Goal: Task Accomplishment & Management: Manage account settings

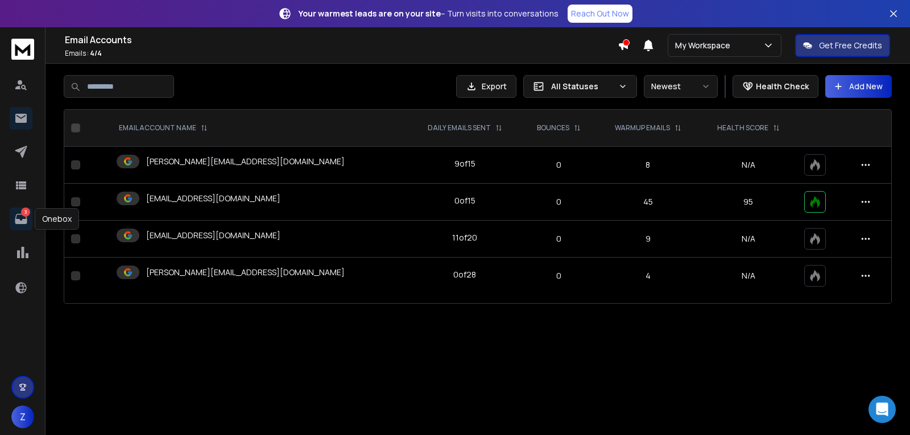
click at [19, 209] on link "3" at bounding box center [21, 219] width 23 height 23
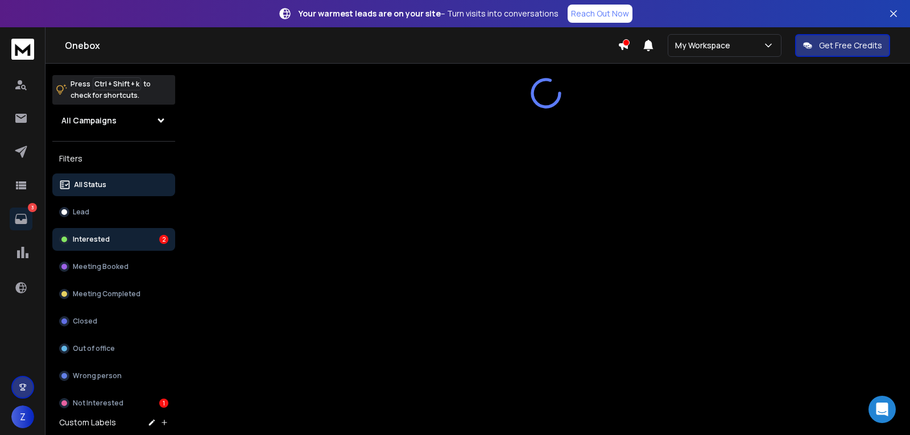
click at [112, 239] on button "Interested 2" at bounding box center [113, 239] width 123 height 23
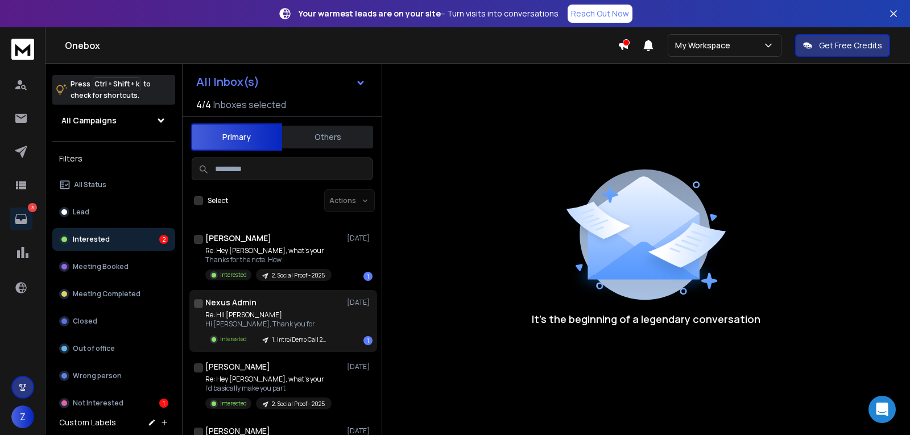
click at [328, 307] on div "Nexus Admin [DATE]" at bounding box center [288, 302] width 167 height 11
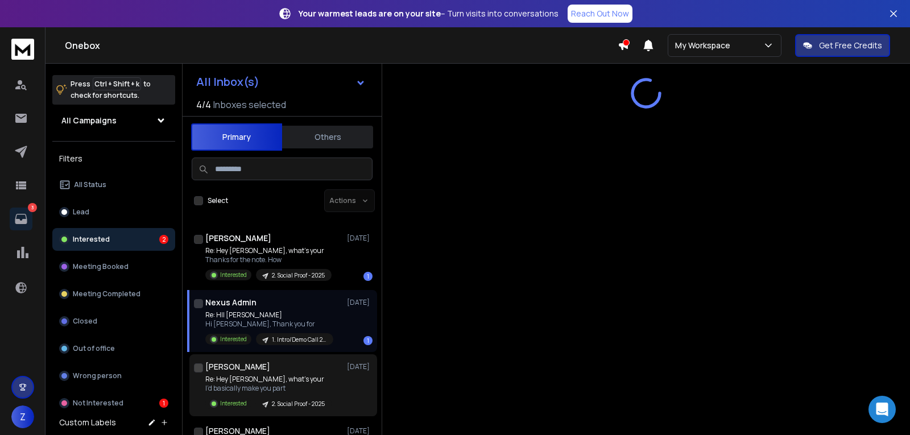
click at [337, 373] on div "[PERSON_NAME] [DATE] Re: Hey [PERSON_NAME], what's your I’d basically make you …" at bounding box center [288, 385] width 167 height 48
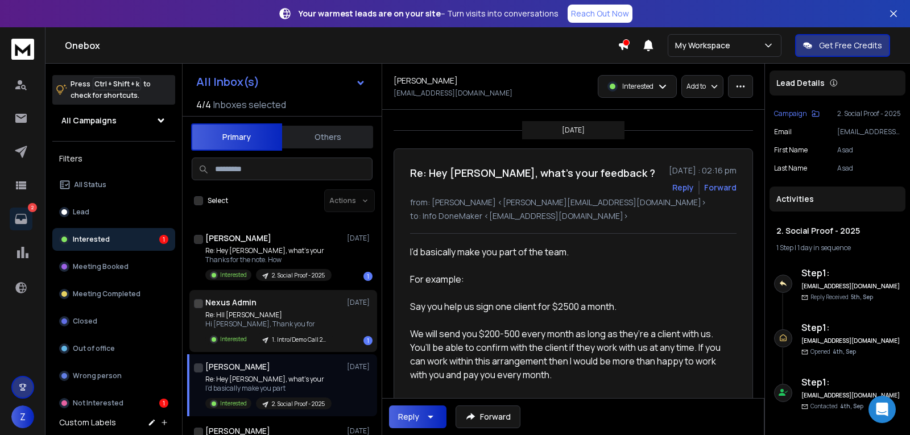
click at [308, 306] on div "Nexus Admin [DATE]" at bounding box center [288, 302] width 167 height 11
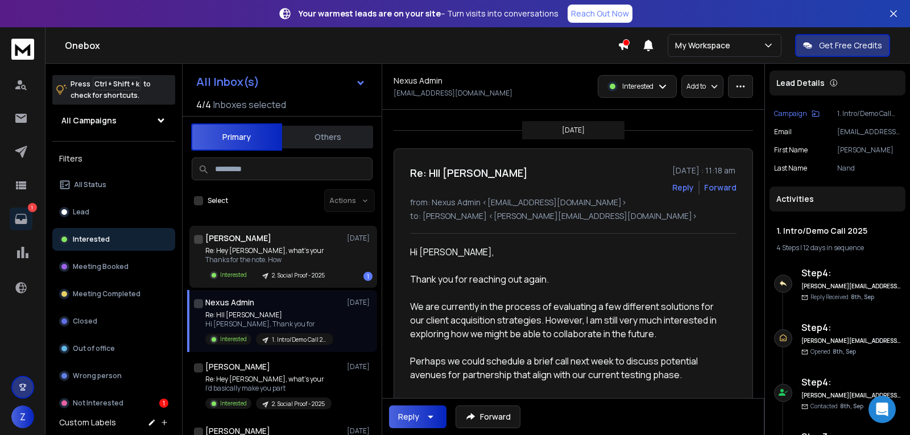
click at [318, 246] on div "[PERSON_NAME] [DATE] Re: Hey [PERSON_NAME], what's your Thanks for the note. Ho…" at bounding box center [288, 257] width 167 height 48
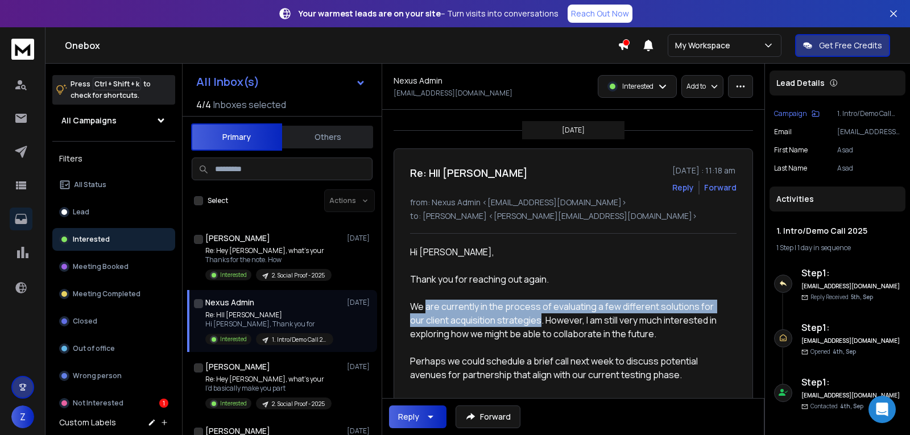
drag, startPoint x: 425, startPoint y: 304, endPoint x: 541, endPoint y: 318, distance: 117.4
copy div "are currently in the process of evaluating a few different solutions for our cl…"
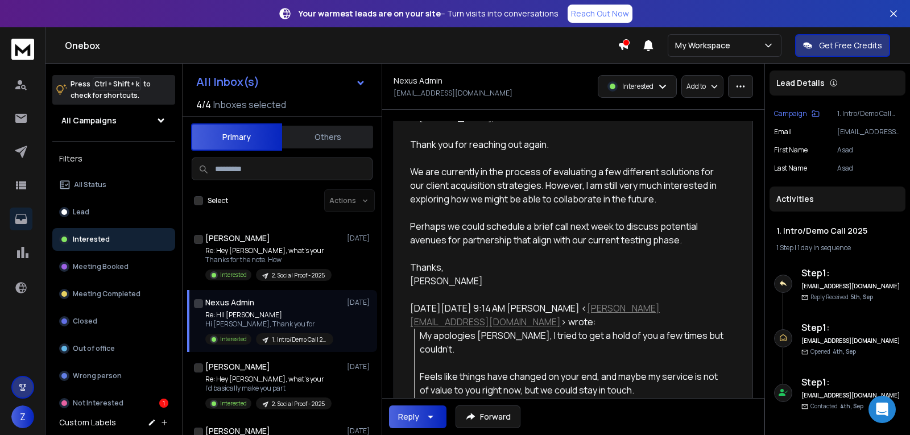
scroll to position [163, 0]
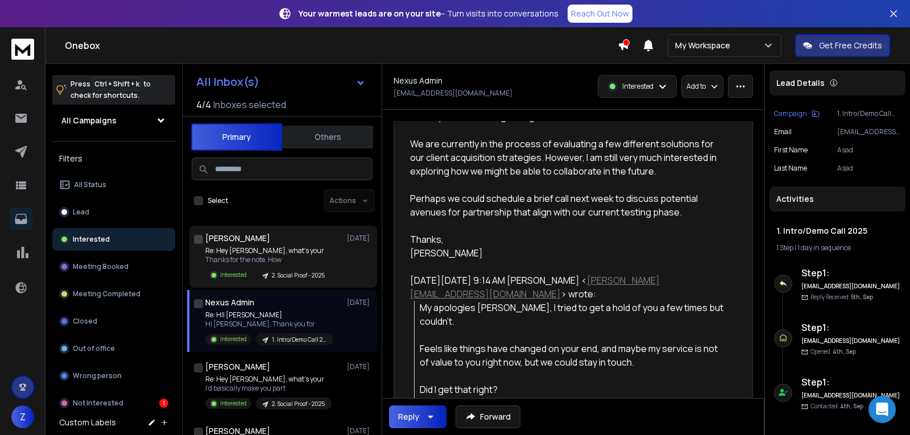
click at [284, 243] on div "[PERSON_NAME] [DATE]" at bounding box center [288, 238] width 167 height 11
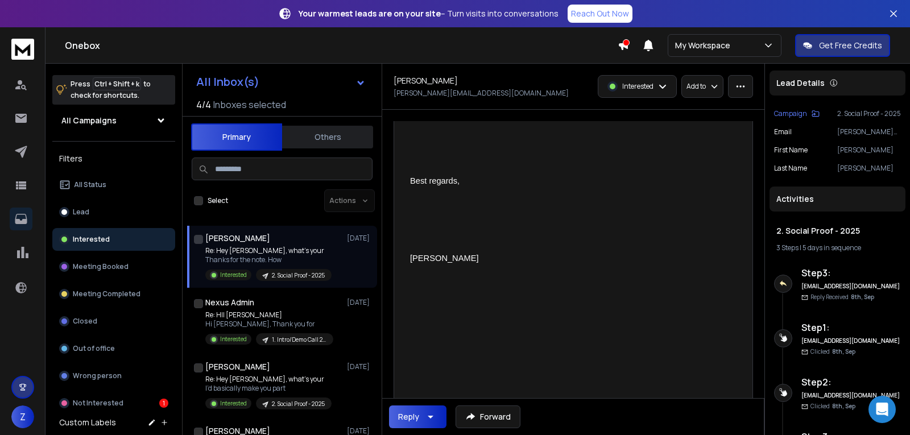
scroll to position [0, 0]
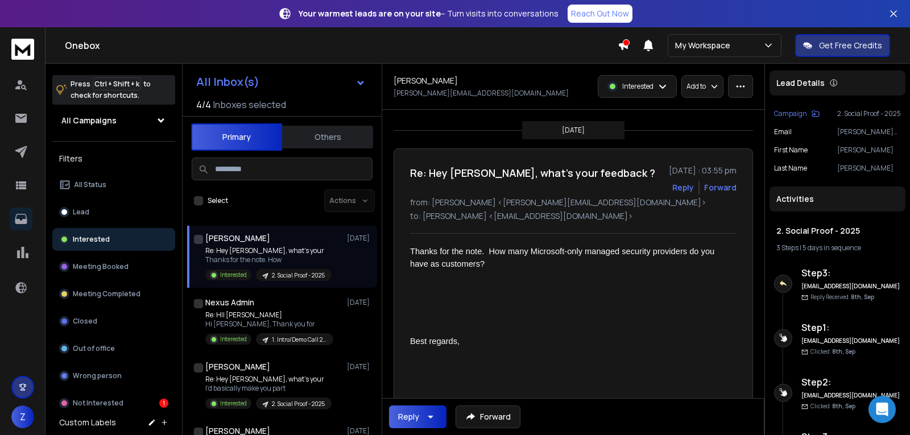
click at [726, 420] on div "Reply Forward" at bounding box center [573, 416] width 382 height 37
drag, startPoint x: 530, startPoint y: 262, endPoint x: 685, endPoint y: 258, distance: 154.7
click at [685, 258] on div "Thanks for the note. How many Microsoft-only managed security providers do you …" at bounding box center [568, 257] width 317 height 25
drag, startPoint x: 699, startPoint y: 272, endPoint x: 688, endPoint y: 265, distance: 13.3
click at [688, 265] on div "Thanks for the note. How many Microsoft-only managed security providers do you …" at bounding box center [568, 257] width 317 height 25
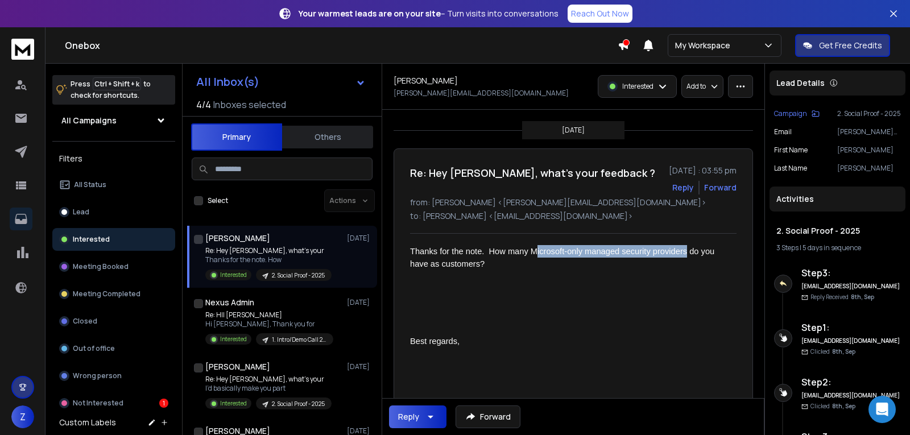
click at [688, 265] on div "Thanks for the note. How many Microsoft-only managed security providers do you …" at bounding box center [568, 257] width 317 height 25
drag, startPoint x: 688, startPoint y: 265, endPoint x: 533, endPoint y: 260, distance: 155.3
click at [533, 260] on div "Thanks for the note. How many Microsoft-only managed security providers do you …" at bounding box center [568, 257] width 317 height 25
copy div "Microsoft-only managed security providers"
click at [677, 425] on div "Reply Forward" at bounding box center [573, 416] width 382 height 37
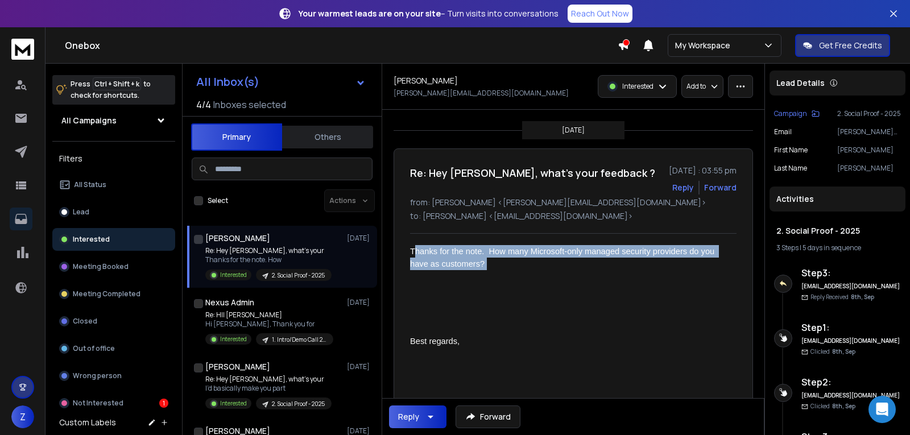
drag, startPoint x: 411, startPoint y: 264, endPoint x: 503, endPoint y: 293, distance: 96.6
copy div "Thanks for the note. How many Microsoft-only managed security providers do you …"
click at [126, 407] on button "Not Interested 1" at bounding box center [113, 403] width 123 height 23
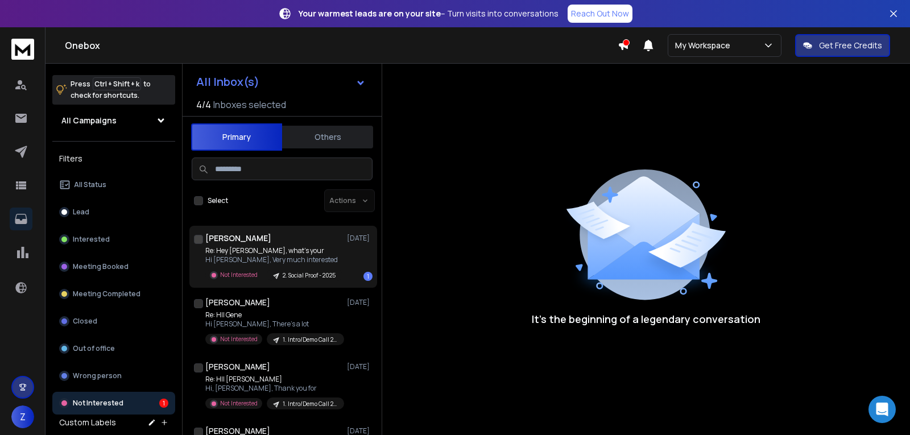
click at [311, 247] on p "Re: Hey [PERSON_NAME], what's your" at bounding box center [273, 250] width 136 height 9
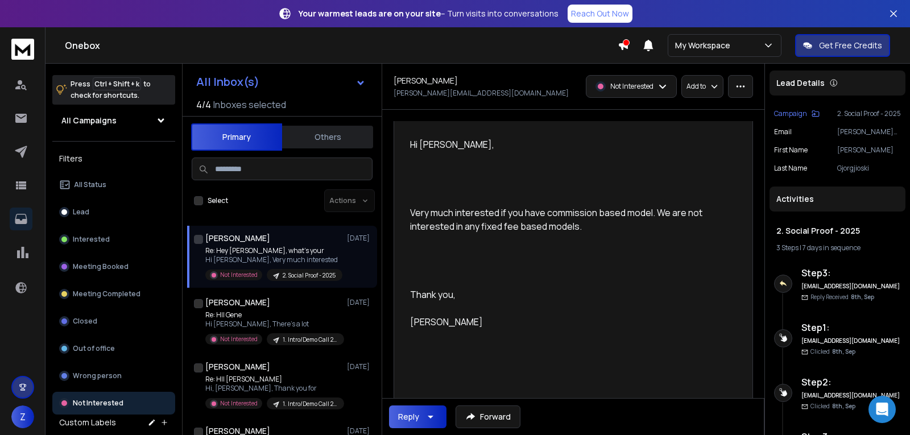
scroll to position [140, 0]
